Goal: Communication & Community: Answer question/provide support

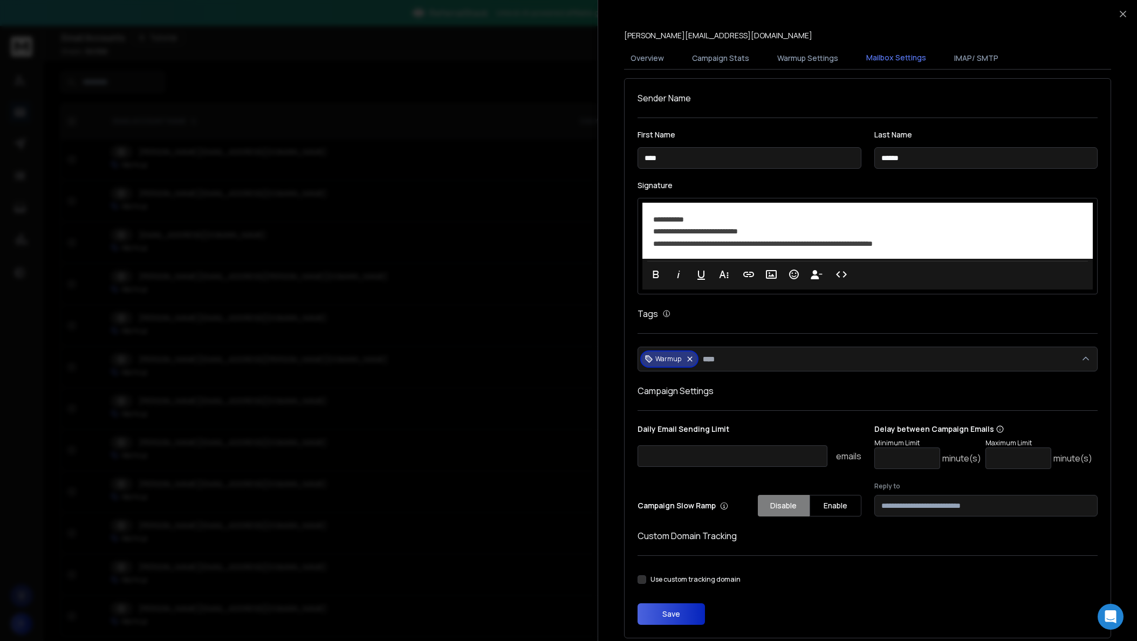
click at [1118, 15] on icon "button" at bounding box center [1122, 14] width 11 height 11
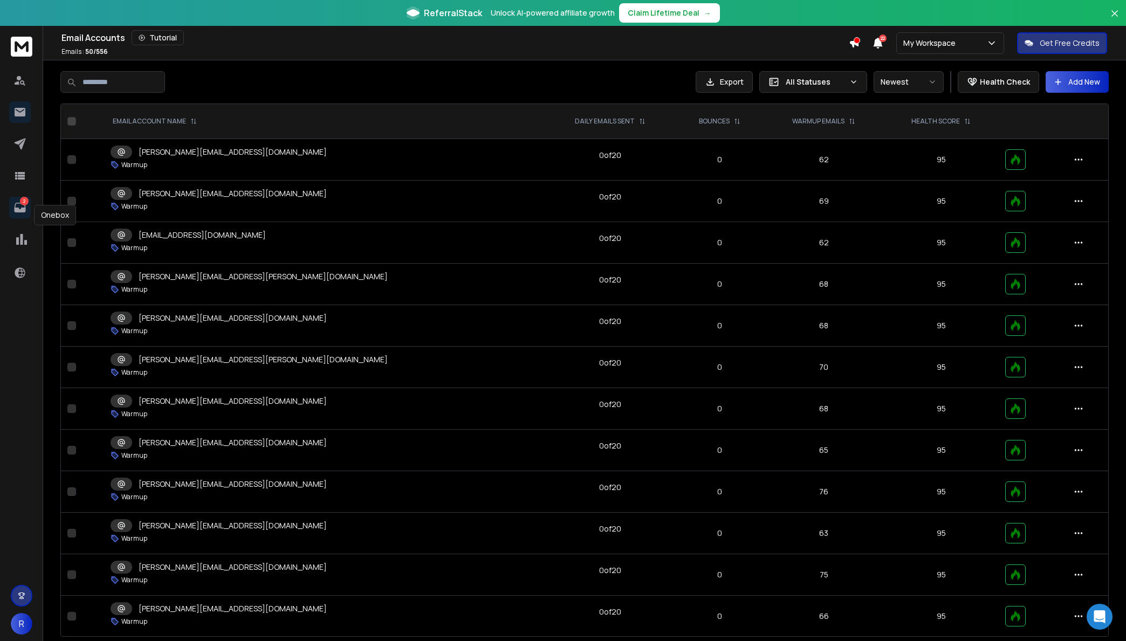
click at [16, 214] on icon at bounding box center [19, 207] width 13 height 13
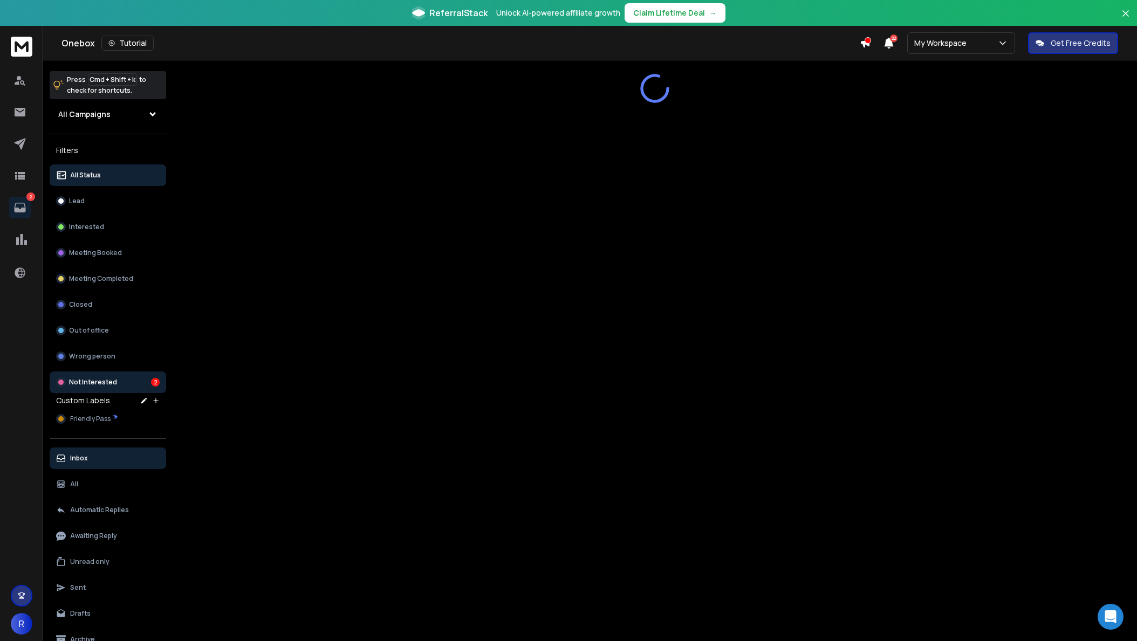
click at [134, 382] on button "Not Interested 2" at bounding box center [108, 383] width 116 height 22
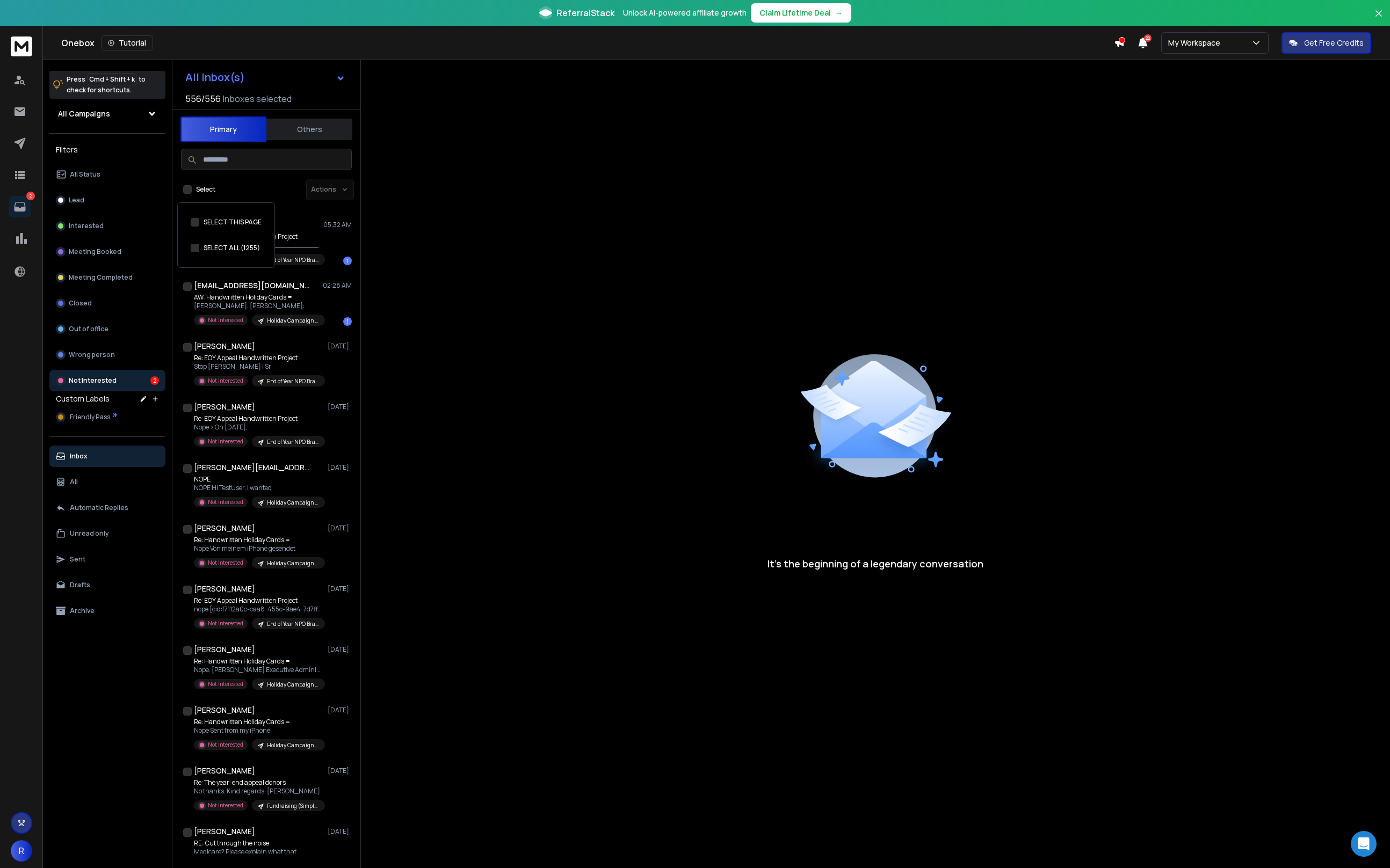
click at [187, 197] on div "Select" at bounding box center [199, 190] width 32 height 22
click at [187, 191] on button "Select" at bounding box center [187, 189] width 9 height 9
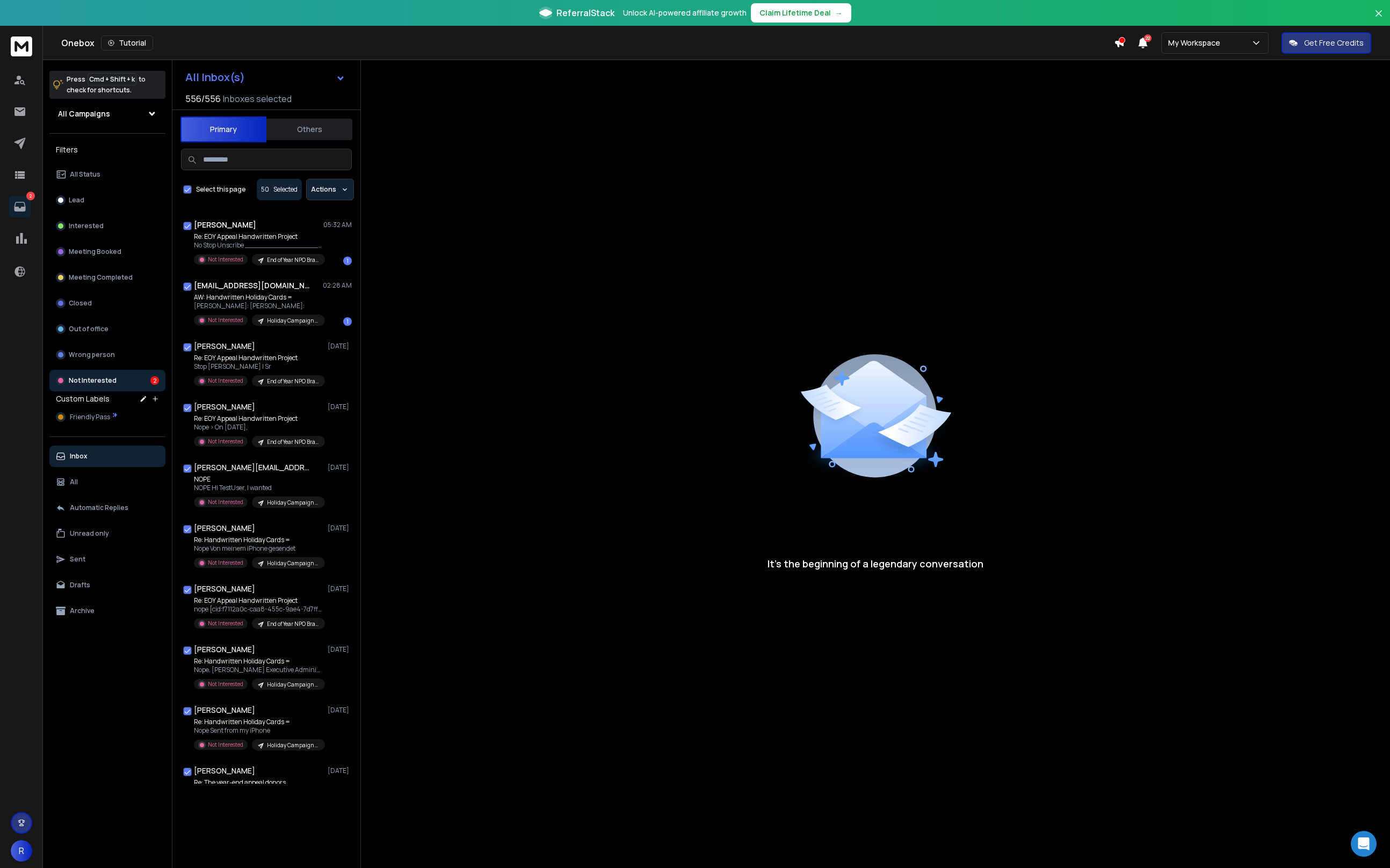
click at [325, 199] on button "Actions" at bounding box center [330, 190] width 48 height 22
click at [514, 451] on div "It’s the beginning of a legendary conversation" at bounding box center [874, 428] width 1029 height 738
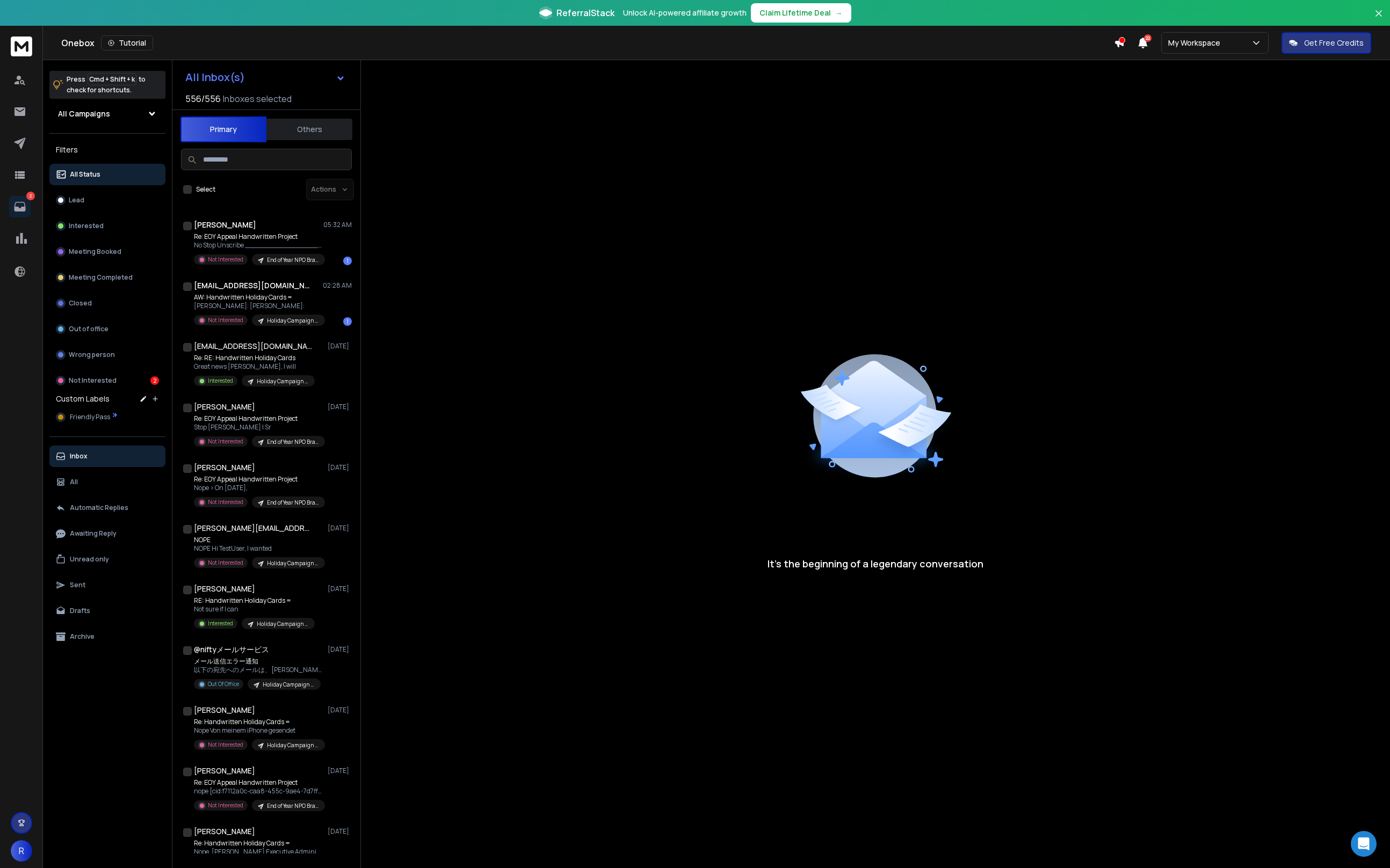
click at [1383, 22] on button "Close banner" at bounding box center [1378, 19] width 14 height 26
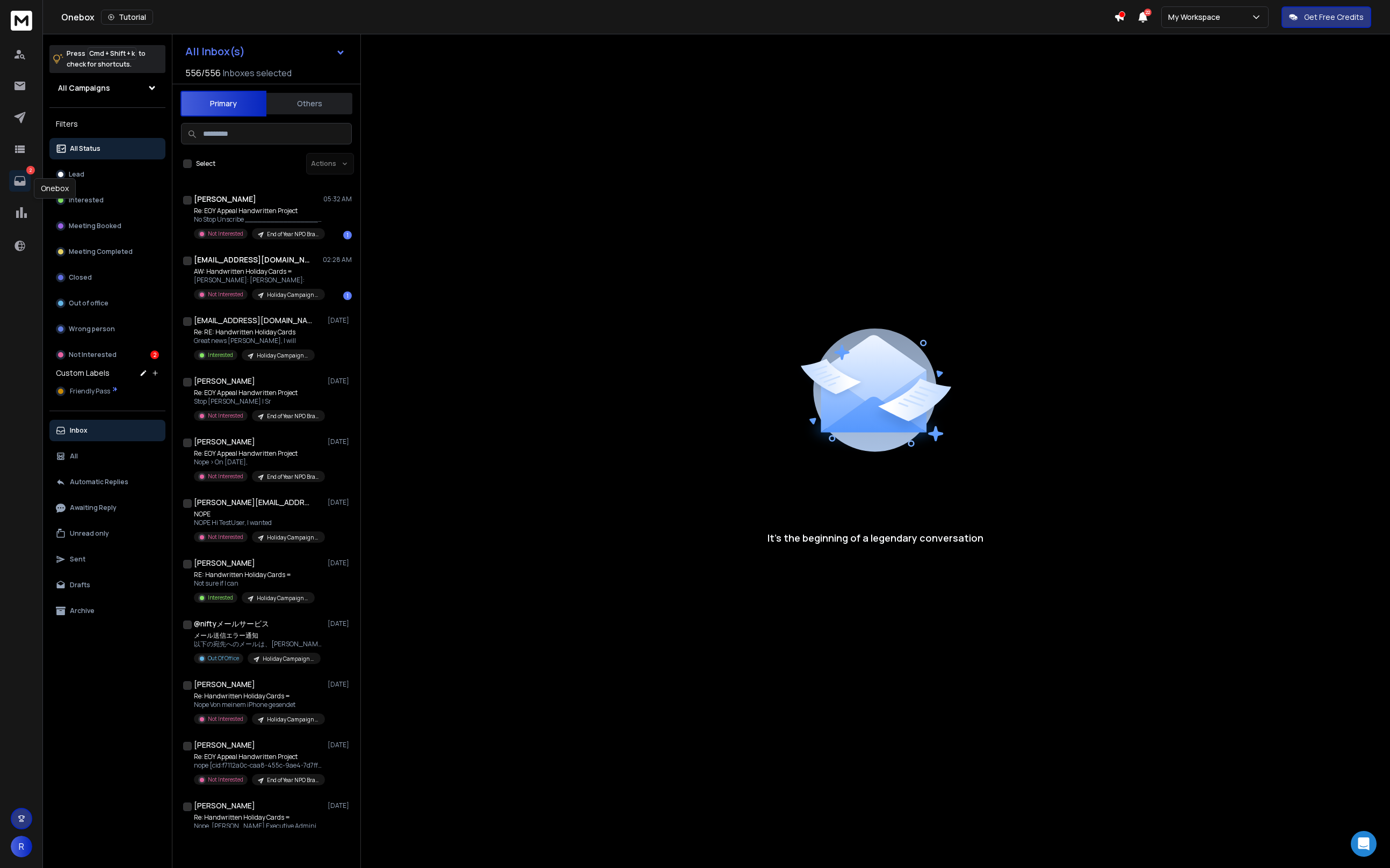
click at [18, 187] on icon at bounding box center [19, 180] width 13 height 13
click at [102, 364] on button "Not Interested 2" at bounding box center [108, 355] width 116 height 22
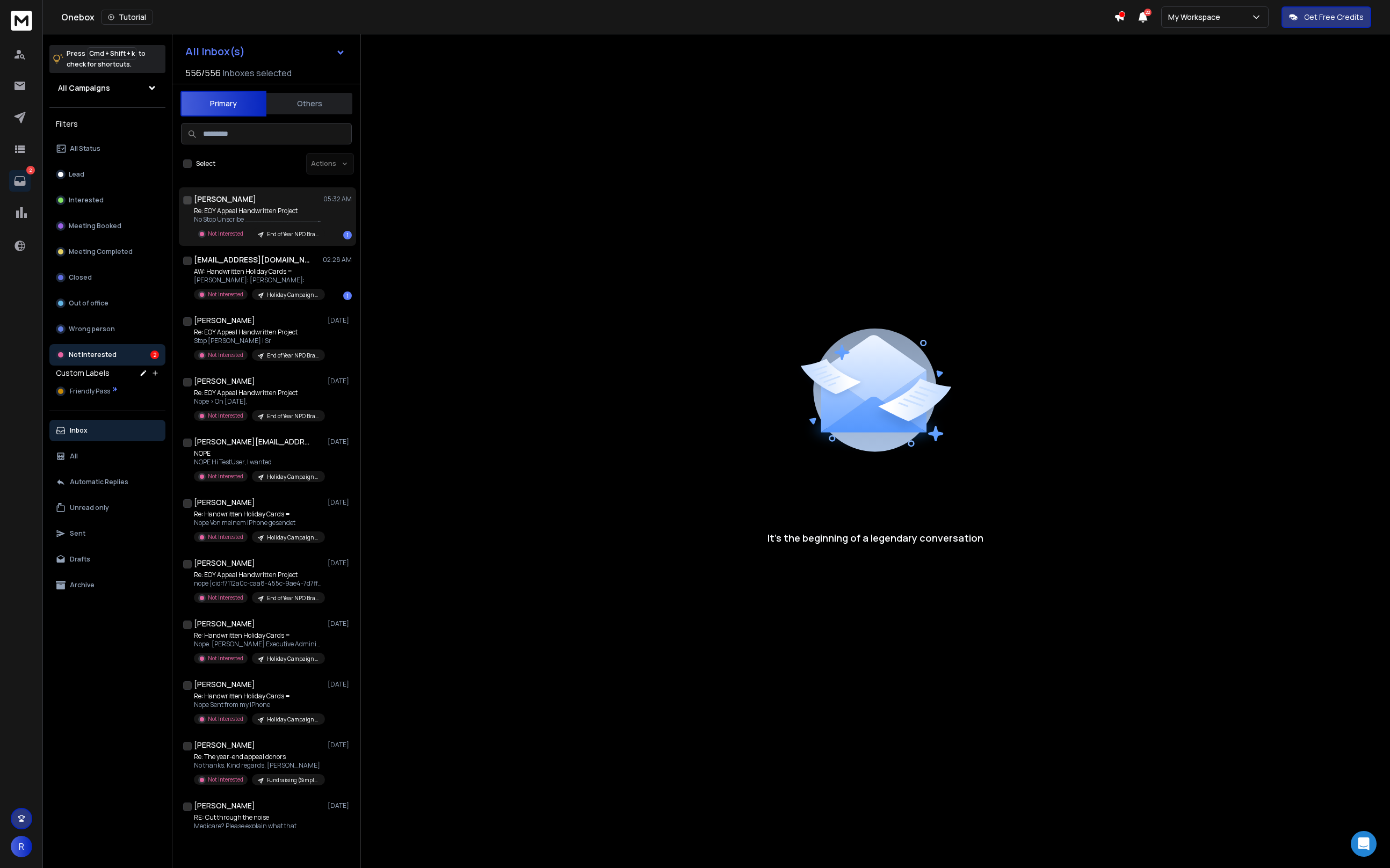
click at [268, 196] on div "Francisco Isaza 05:32 AM" at bounding box center [273, 199] width 158 height 11
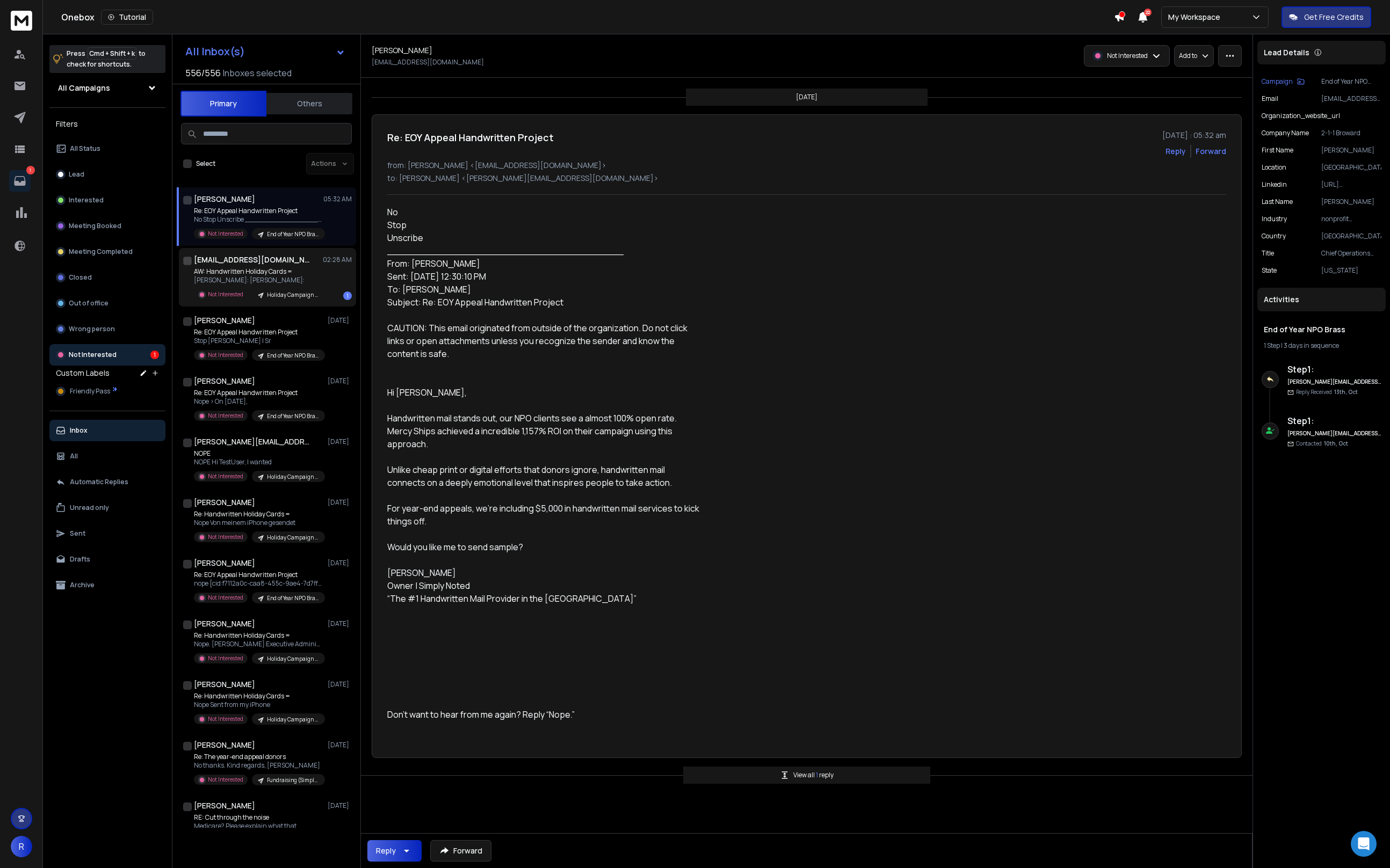
click at [285, 286] on div "AW: Handwritten Holiday Cards = Nope Von: Rick Elmore Gesendet: Not Interested …" at bounding box center [260, 284] width 131 height 33
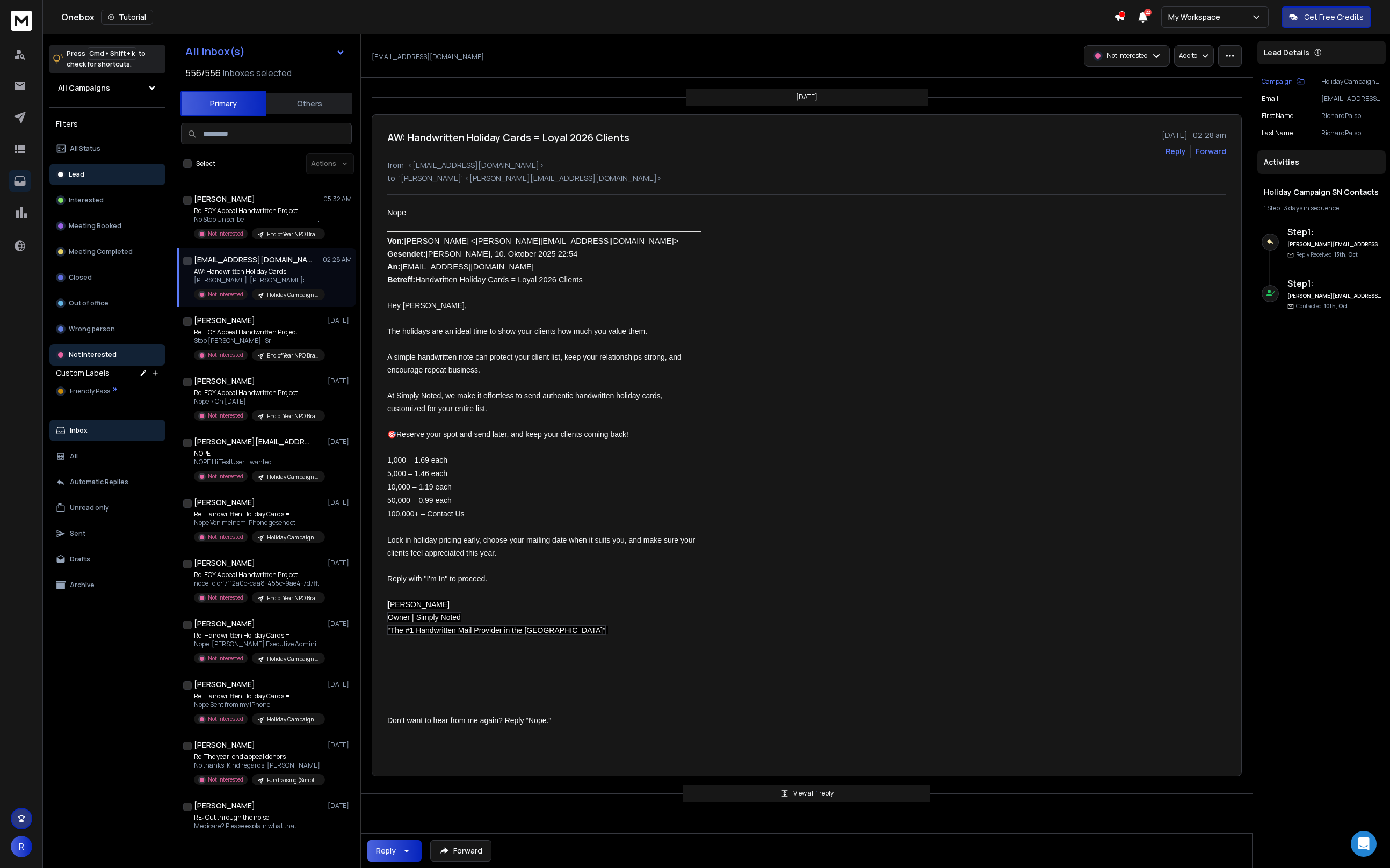
click at [88, 182] on button "Lead" at bounding box center [108, 174] width 116 height 22
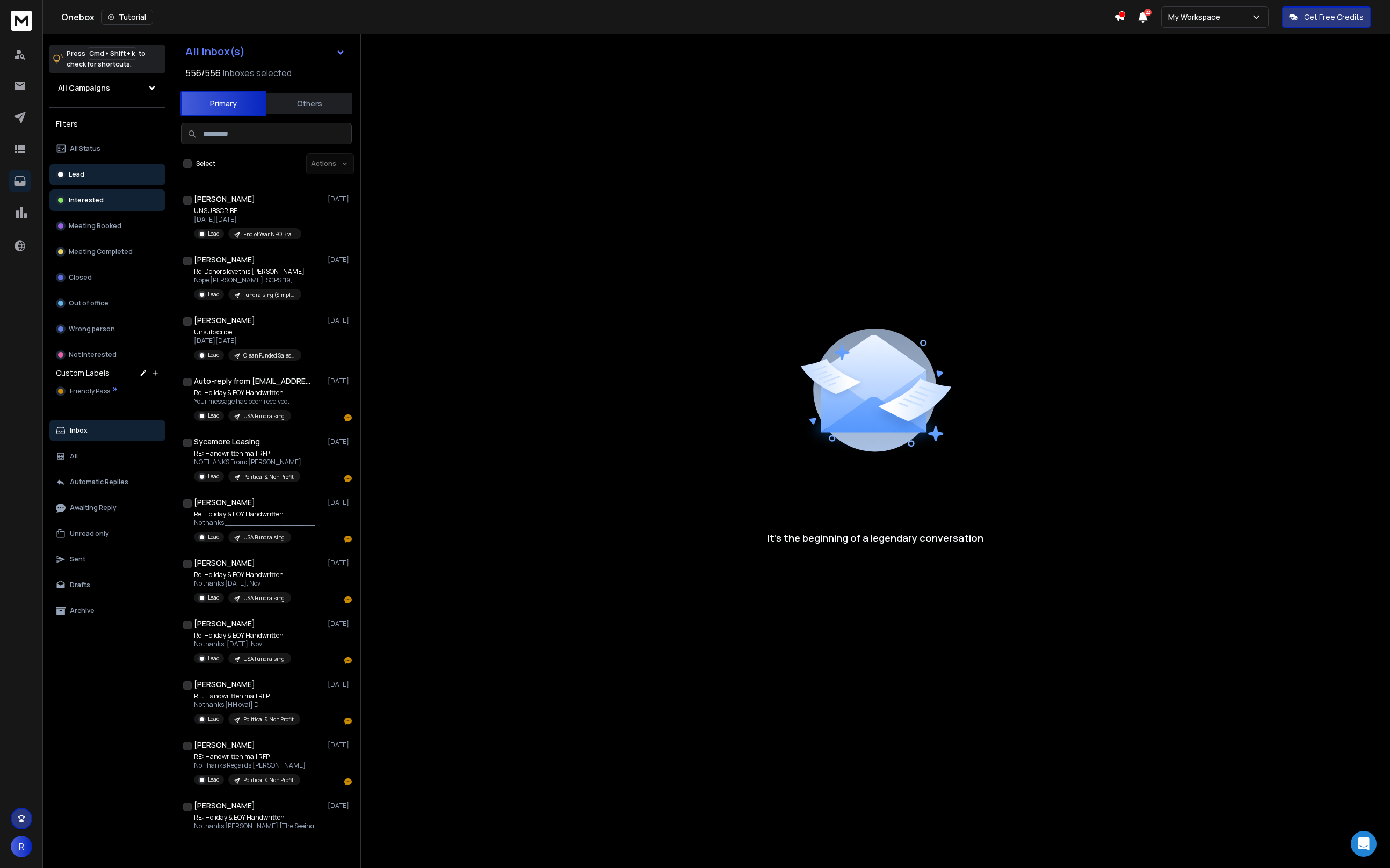
click at [100, 199] on p "Interested" at bounding box center [86, 200] width 35 height 9
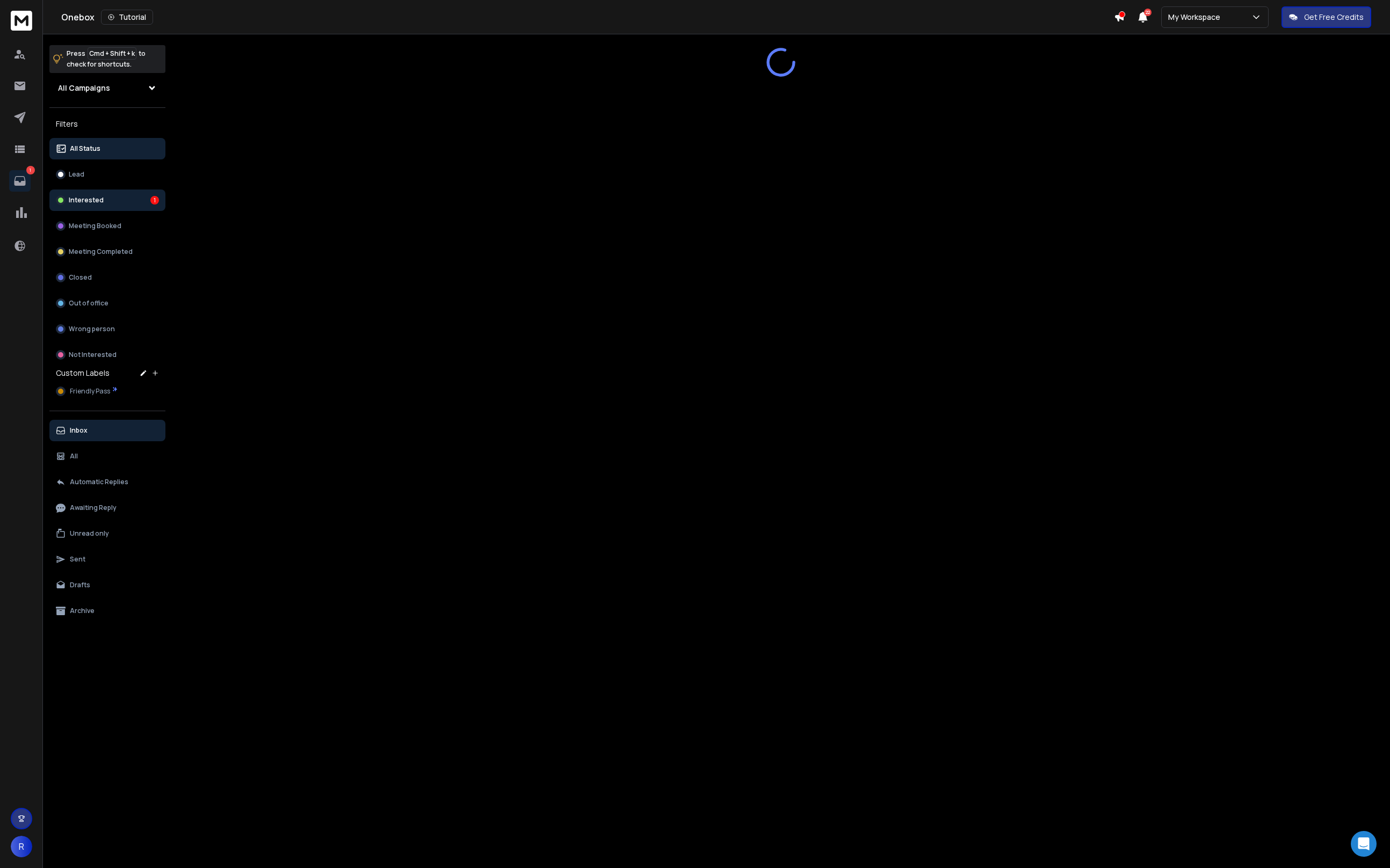
click at [108, 192] on button "Interested 1" at bounding box center [108, 200] width 116 height 22
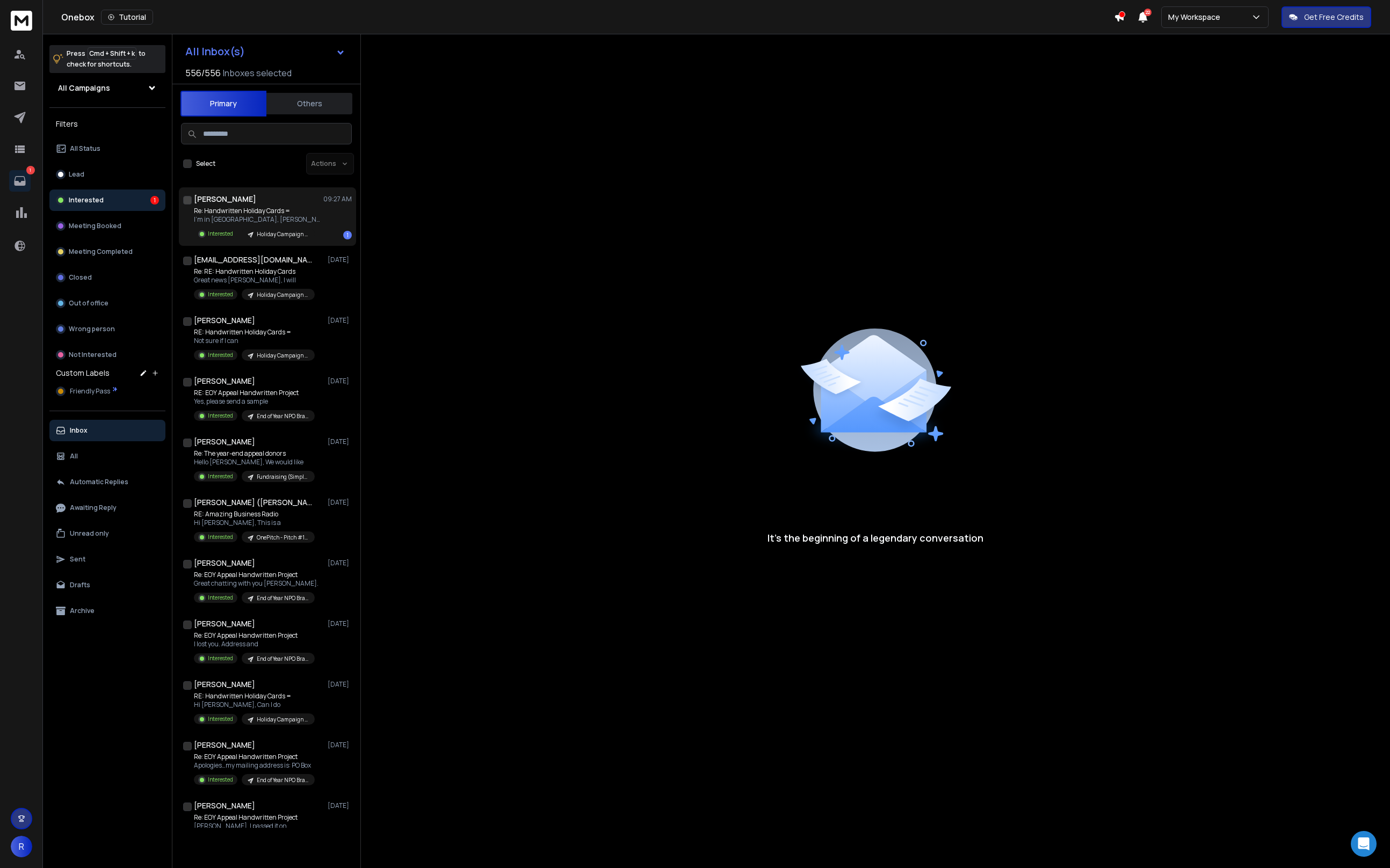
click at [245, 204] on div "Dan May 09:27 AM Re: Handwritten Holiday Cards = I'm in Sincerely, Dan May Inte…" at bounding box center [273, 217] width 158 height 46
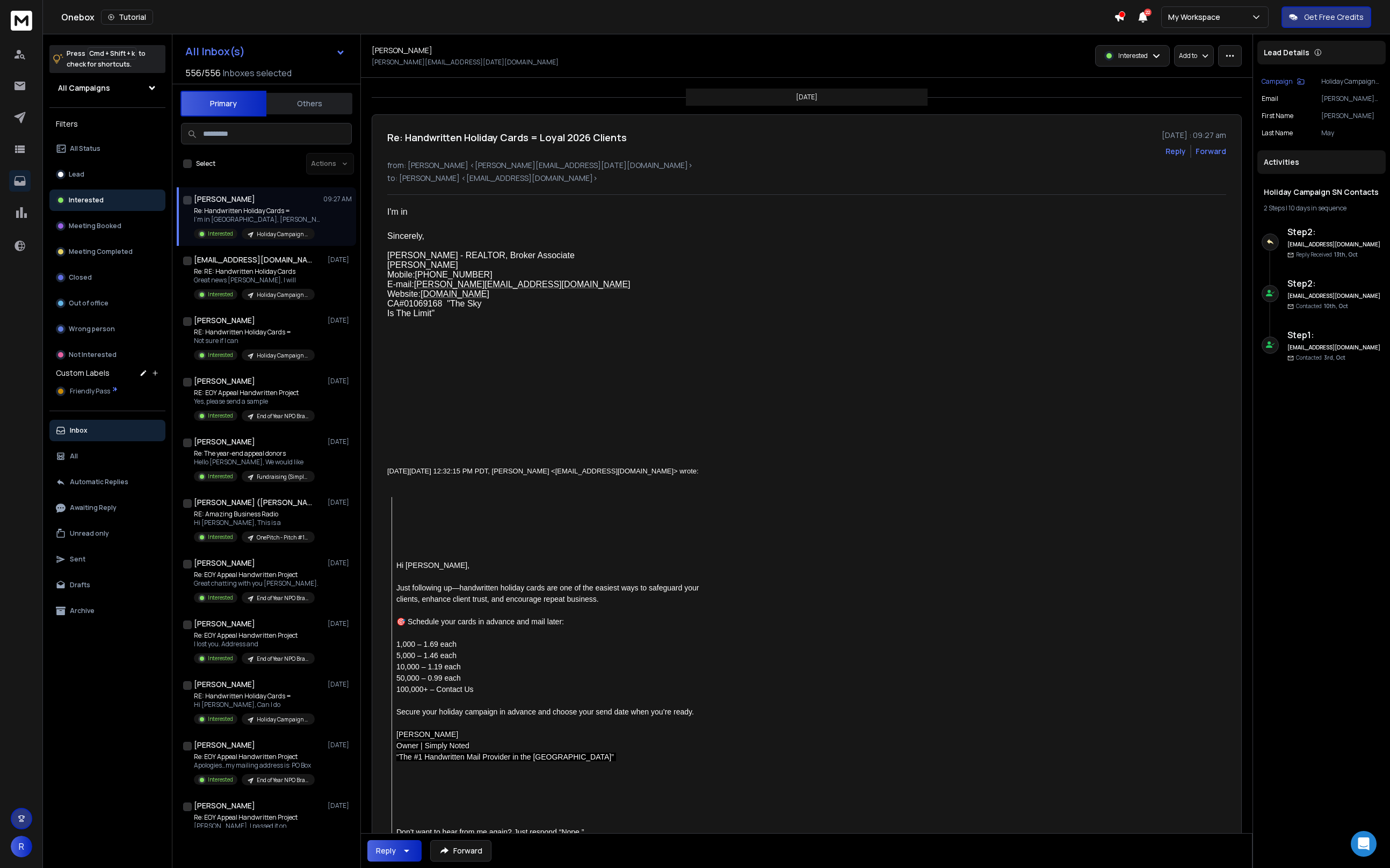
scroll to position [3, 0]
drag, startPoint x: 1184, startPoint y: 140, endPoint x: 1183, endPoint y: 146, distance: 6.1
click at [1184, 142] on div "13 October 2025 : 09:27 am Reply Forward" at bounding box center [1193, 141] width 65 height 28
click at [1180, 146] on button "Reply" at bounding box center [1175, 148] width 20 height 11
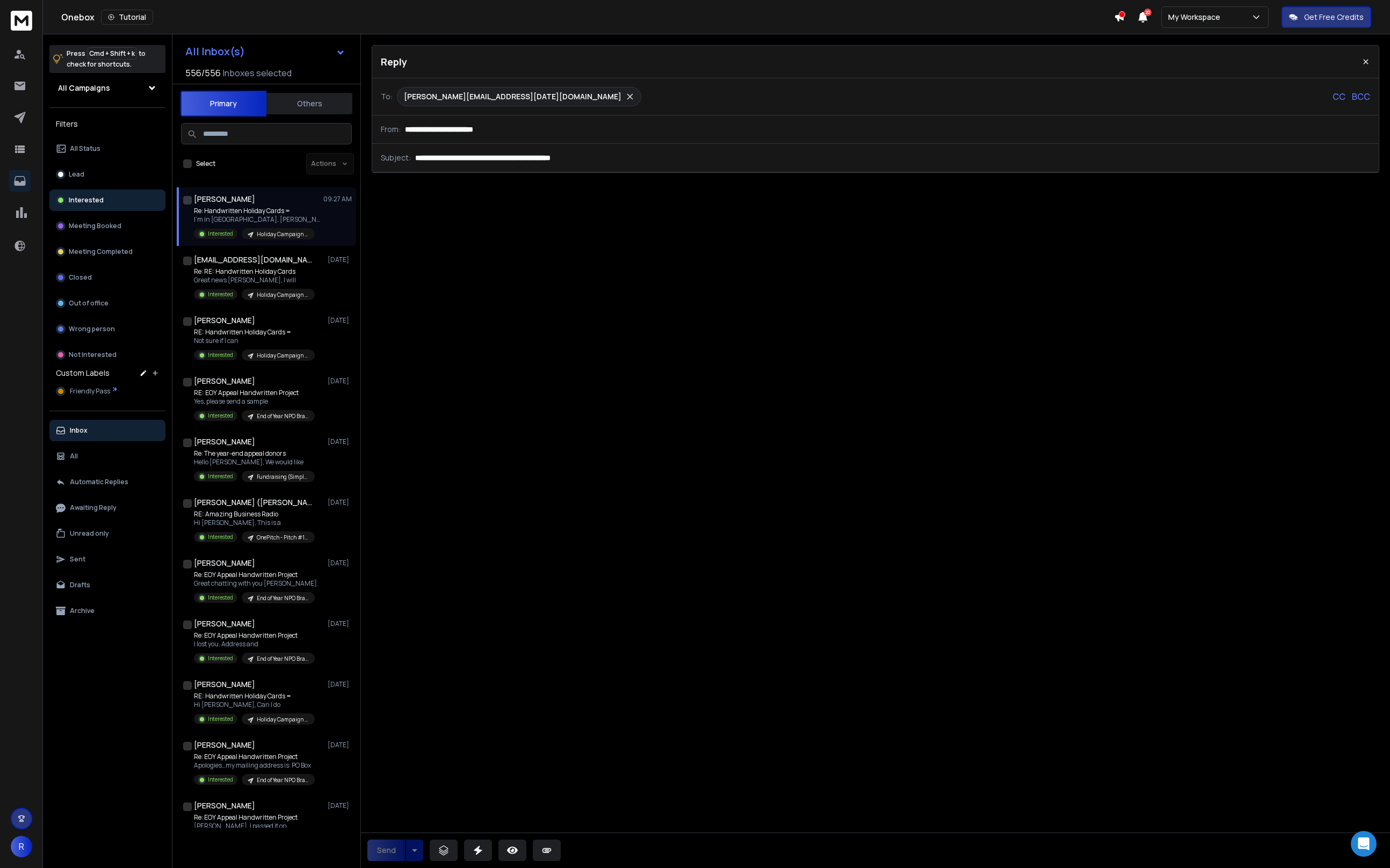
scroll to position [0, 0]
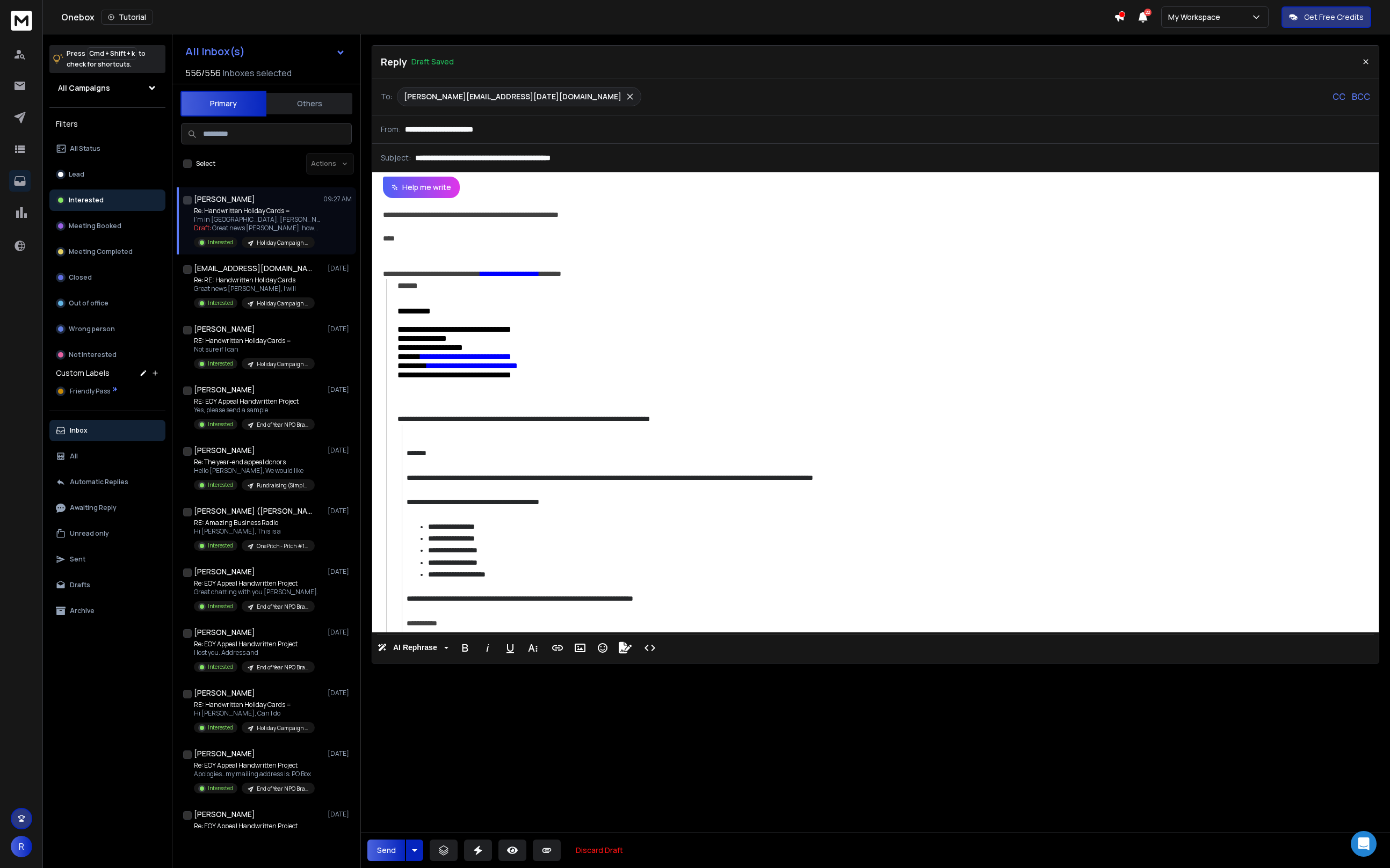
click at [383, 849] on button "Send" at bounding box center [386, 850] width 38 height 22
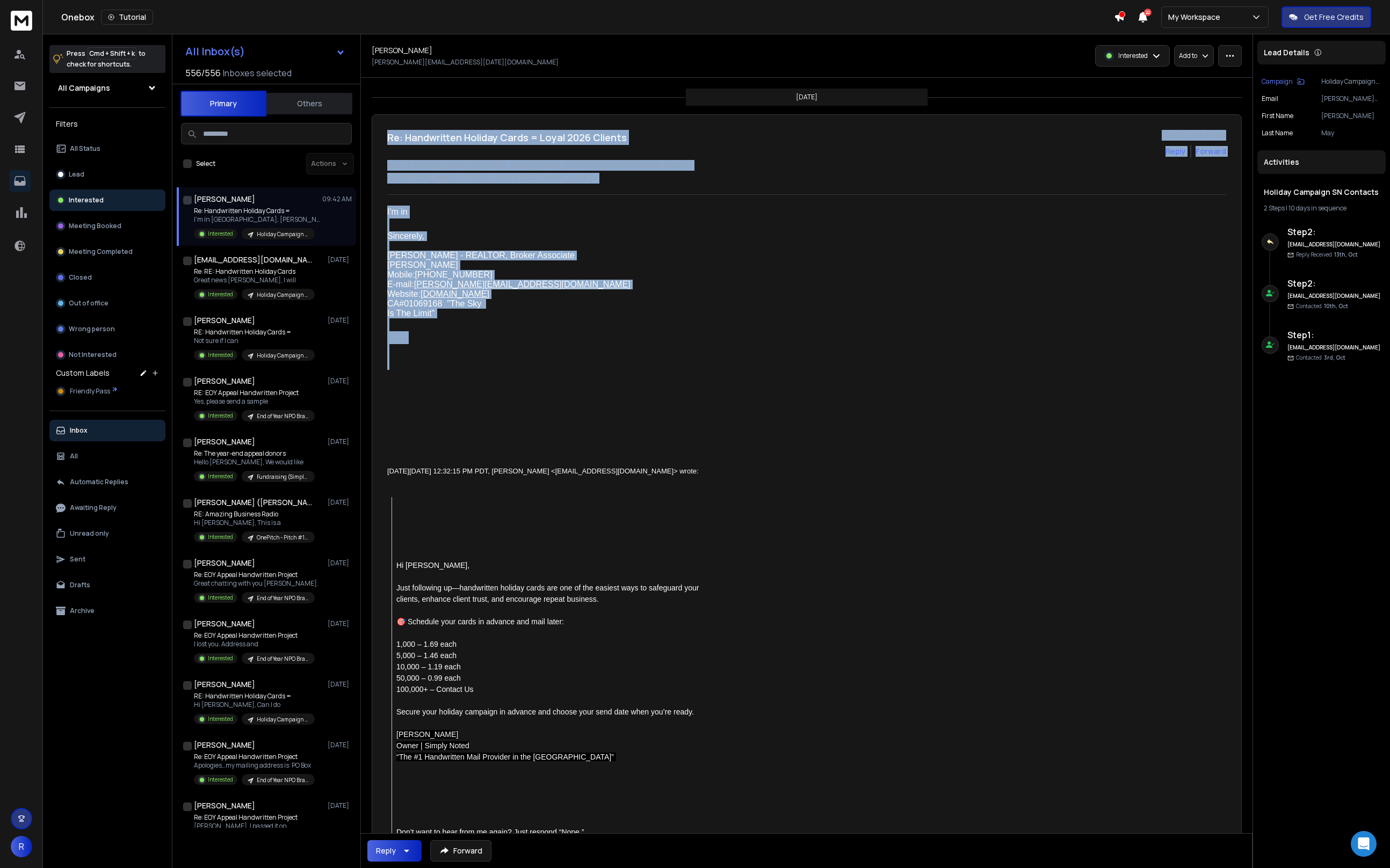
drag, startPoint x: 534, startPoint y: 372, endPoint x: 389, endPoint y: 115, distance: 295.1
click at [389, 115] on div "Re: Handwritten Holiday Cards = Loyal 2026 Clients 13 October 2025 : 09:27 am R…" at bounding box center [807, 729] width 870 height 1228
copy div "Re: Handwritten Holiday Cards = Loyal 2026 Clients 13 October 2025 : 09:27 am R…"
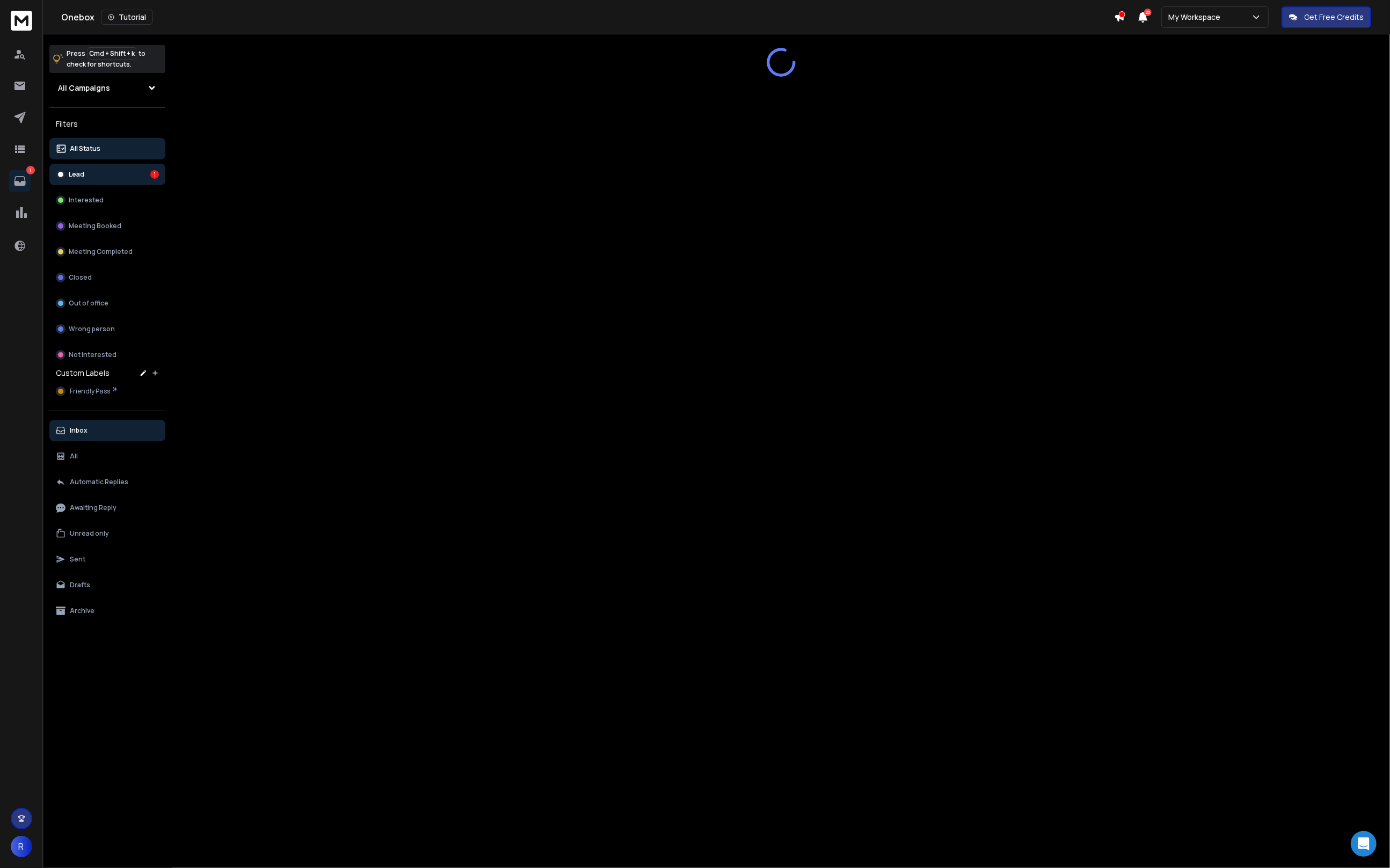
click at [94, 167] on button "Lead 1" at bounding box center [108, 174] width 116 height 22
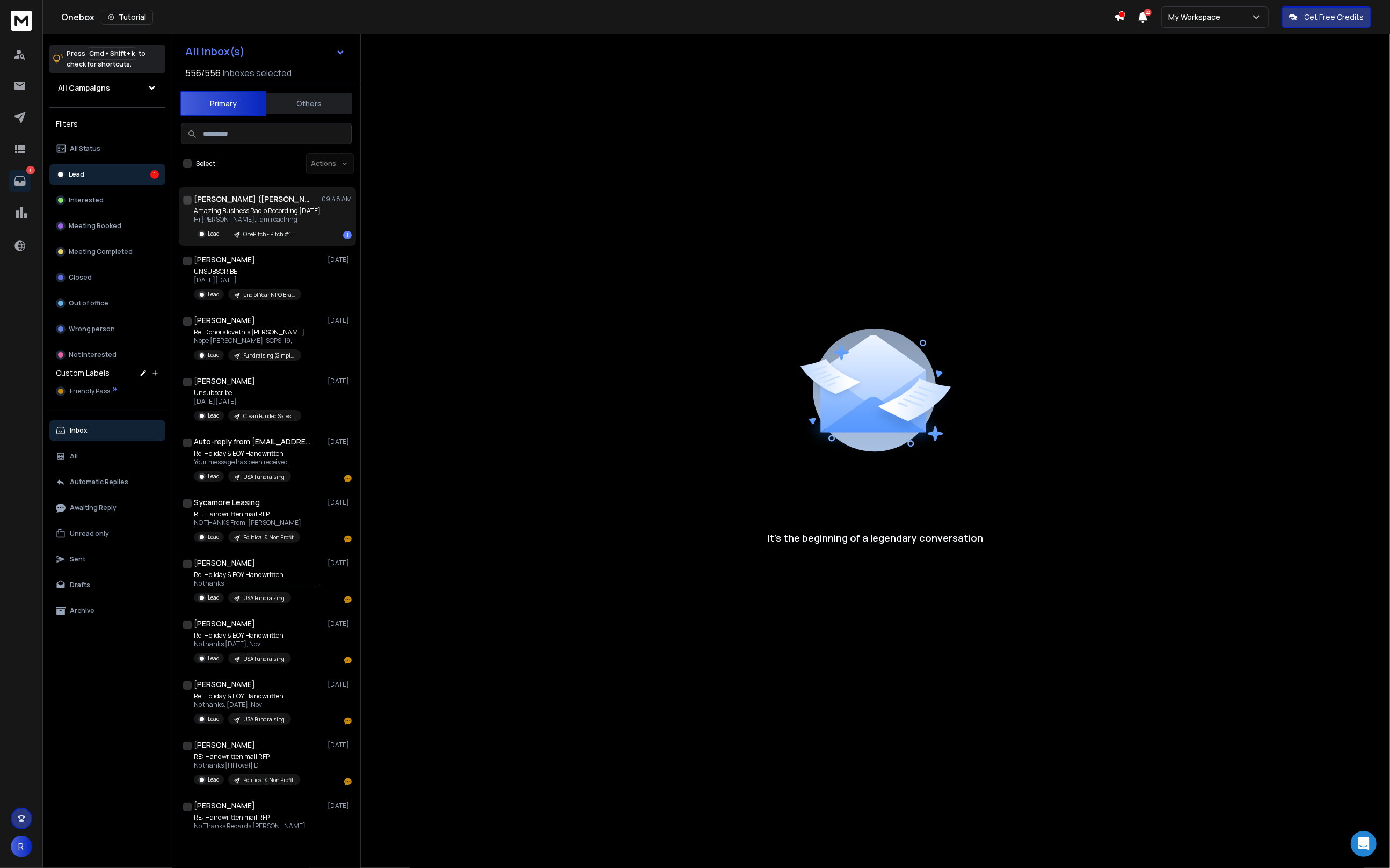
click at [227, 200] on h1 "[PERSON_NAME] ([PERSON_NAME][EMAIL_ADDRESS][PERSON_NAME][DOMAIN_NAME])" at bounding box center [253, 199] width 118 height 11
